Goal: Task Accomplishment & Management: Use online tool/utility

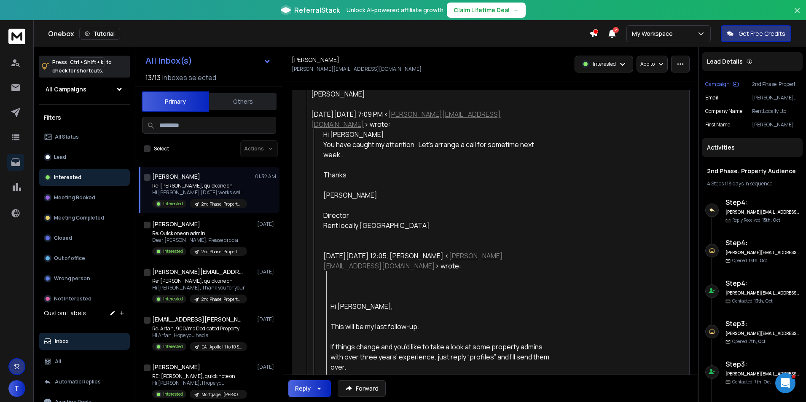
scroll to position [421, 0]
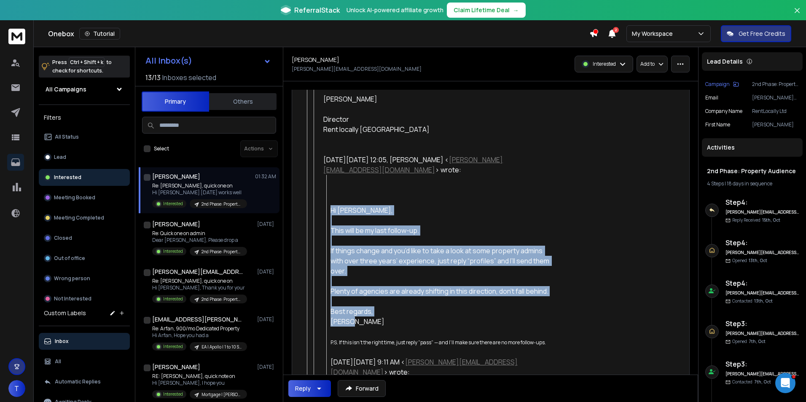
drag, startPoint x: 330, startPoint y: 198, endPoint x: 373, endPoint y: 317, distance: 126.6
copy div "Hi [PERSON_NAME], This will be my last follow-up. If things change and you’d li…"
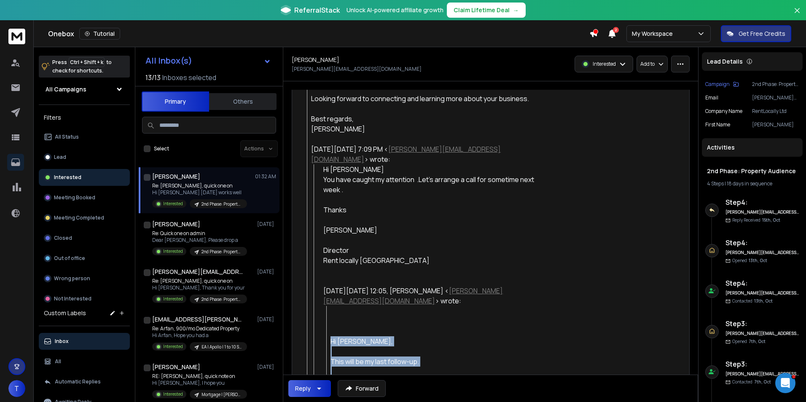
scroll to position [295, 0]
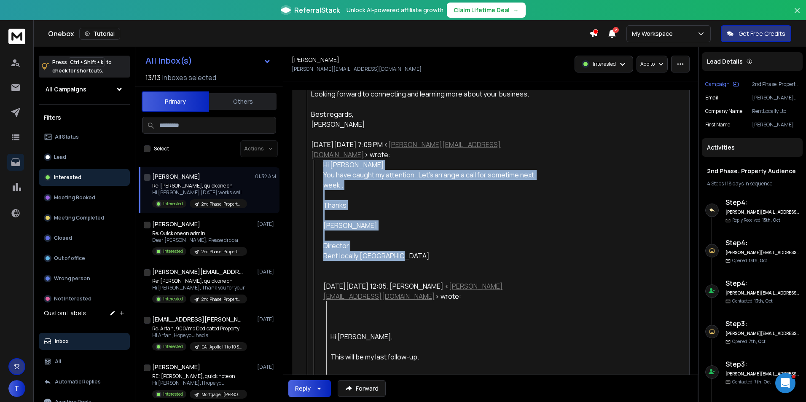
drag, startPoint x: 325, startPoint y: 155, endPoint x: 404, endPoint y: 247, distance: 121.4
copy div "Hi [PERSON_NAME] You have caught my attention . Let’s arrange a call for someti…"
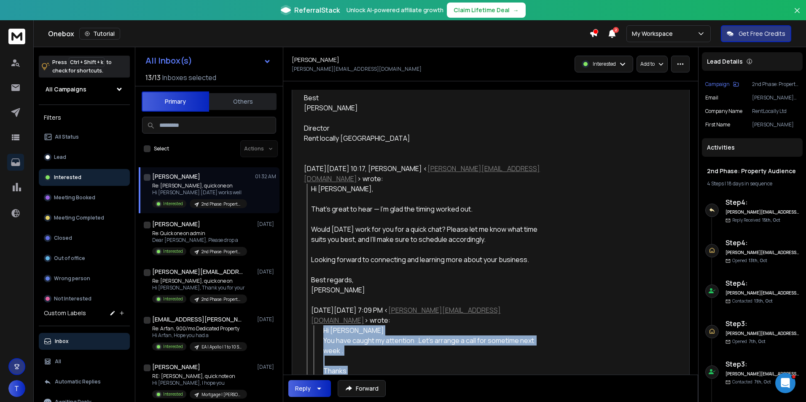
scroll to position [126, 0]
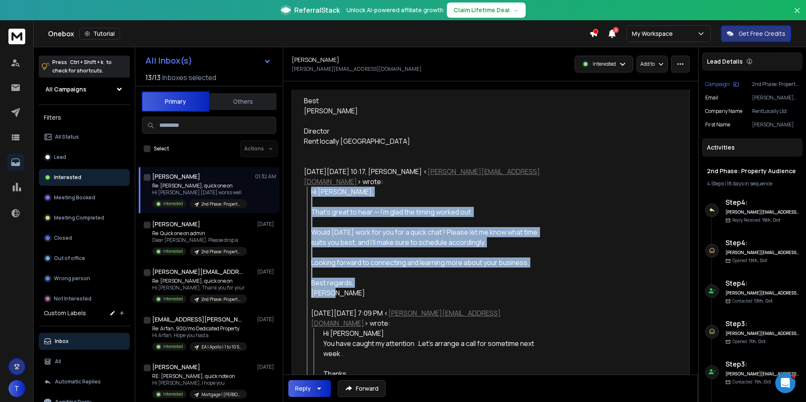
drag, startPoint x: 312, startPoint y: 191, endPoint x: 345, endPoint y: 290, distance: 104.8
copy blockquote "Hi [PERSON_NAME], That’s great to hear — I’m glad the timing worked out. Would …"
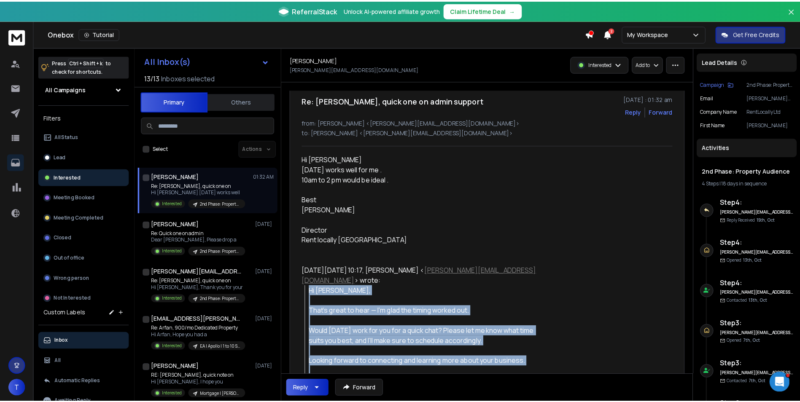
scroll to position [0, 0]
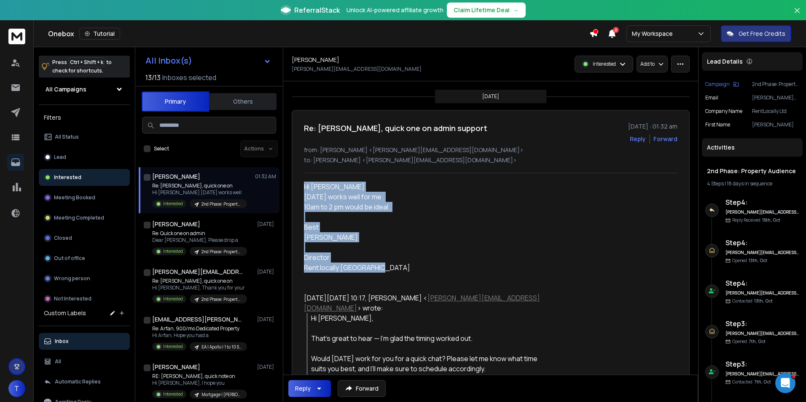
drag, startPoint x: 303, startPoint y: 187, endPoint x: 378, endPoint y: 268, distance: 111.2
copy div "Hi [PERSON_NAME] [DATE] works well for me . 10am to 2 pm would be ideal . Best …"
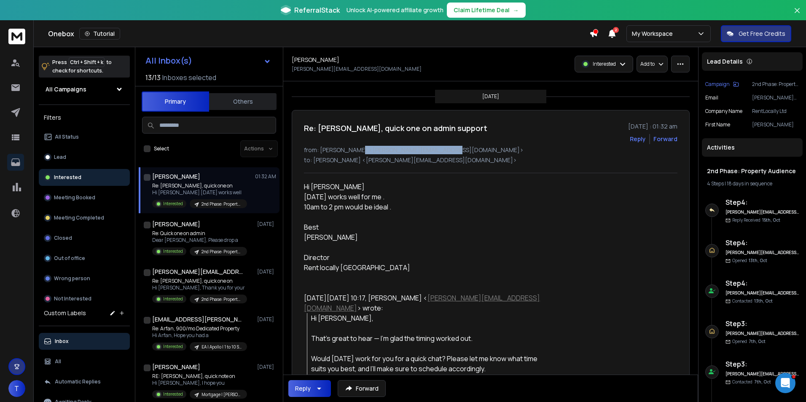
drag, startPoint x: 354, startPoint y: 153, endPoint x: 430, endPoint y: 151, distance: 75.9
click at [430, 151] on p "from: [PERSON_NAME] <[PERSON_NAME][EMAIL_ADDRESS][DOMAIN_NAME]>" at bounding box center [490, 150] width 373 height 8
copy p "[PERSON_NAME][EMAIL_ADDRESS][DOMAIN_NAME]"
click at [13, 113] on icon at bounding box center [15, 112] width 9 height 9
